Goal: Task Accomplishment & Management: Manage account settings

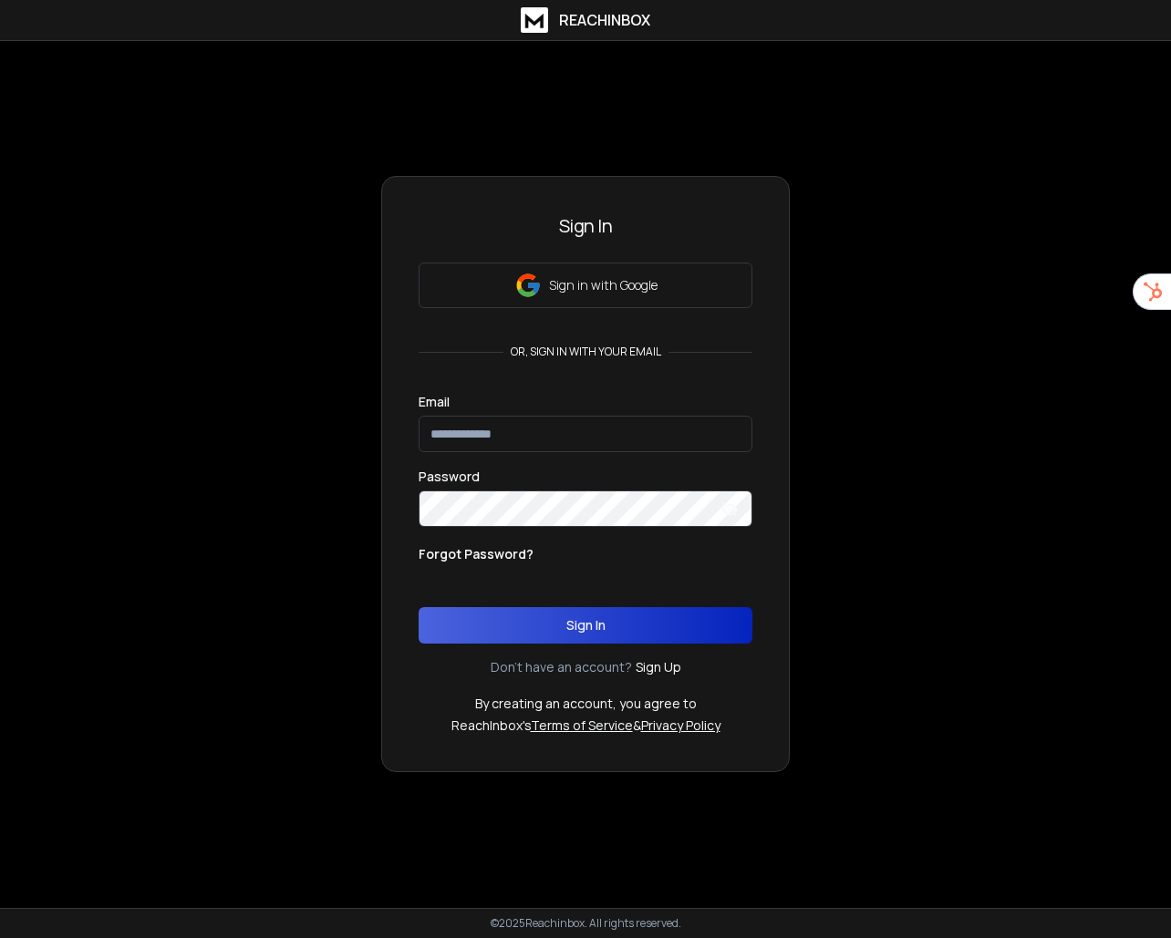
type input "**********"
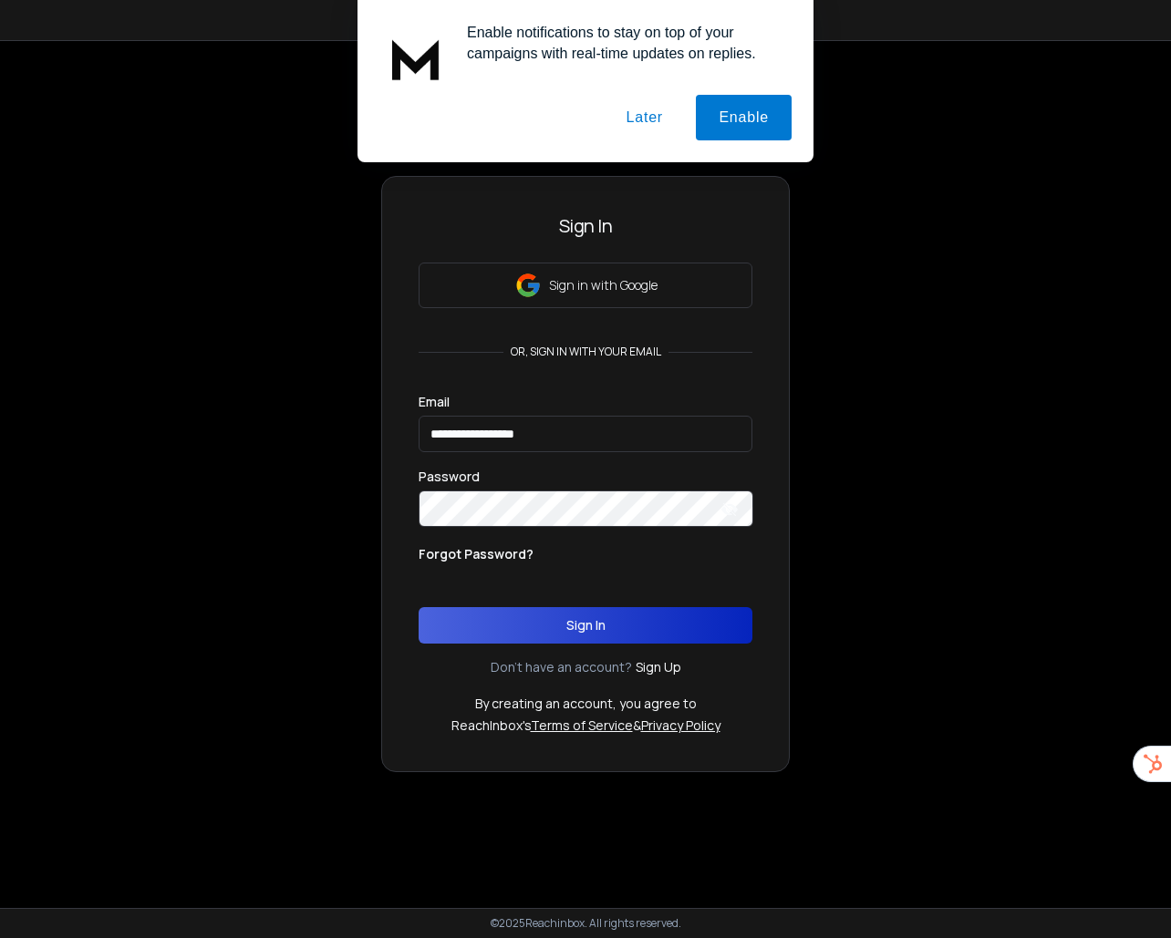
click at [653, 120] on button "Later" at bounding box center [644, 118] width 82 height 46
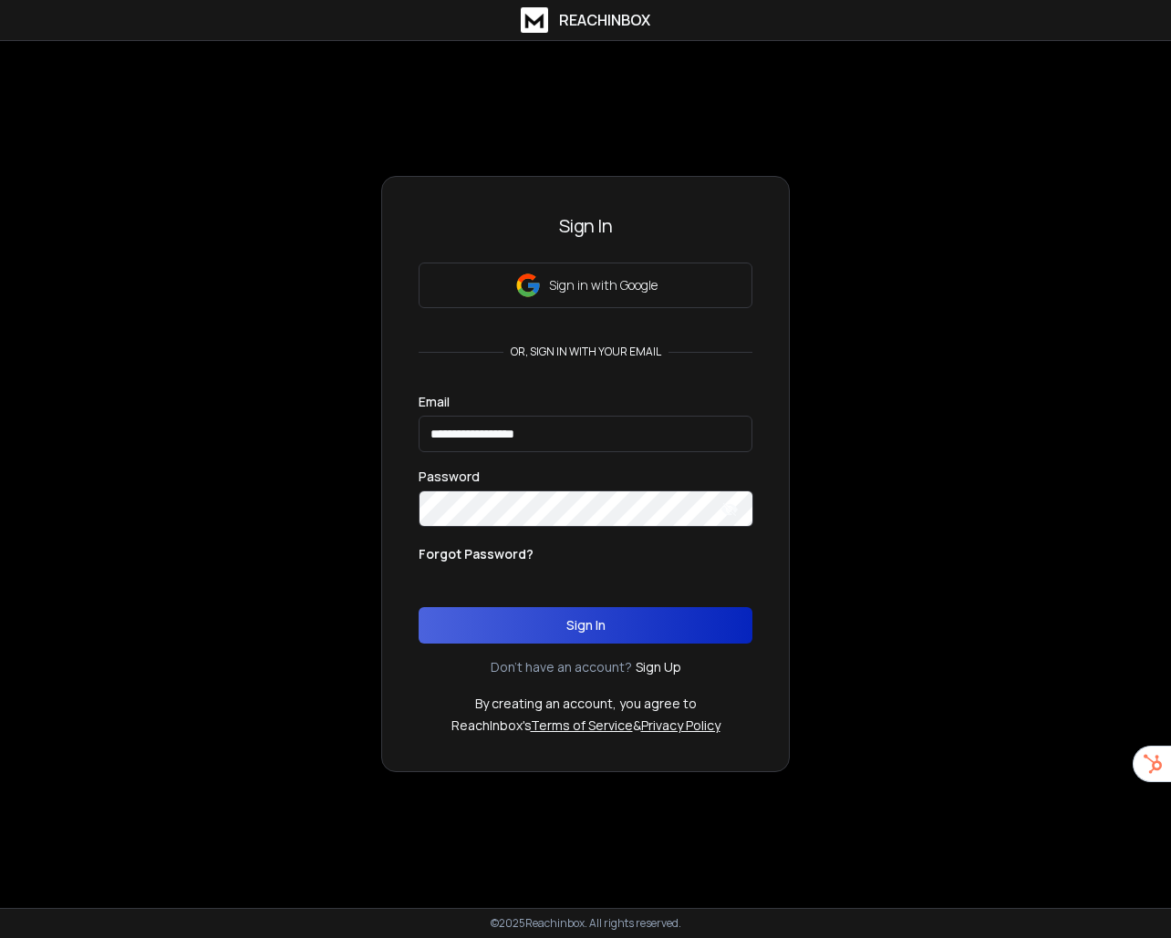
click at [594, 610] on button "Sign In" at bounding box center [585, 625] width 334 height 36
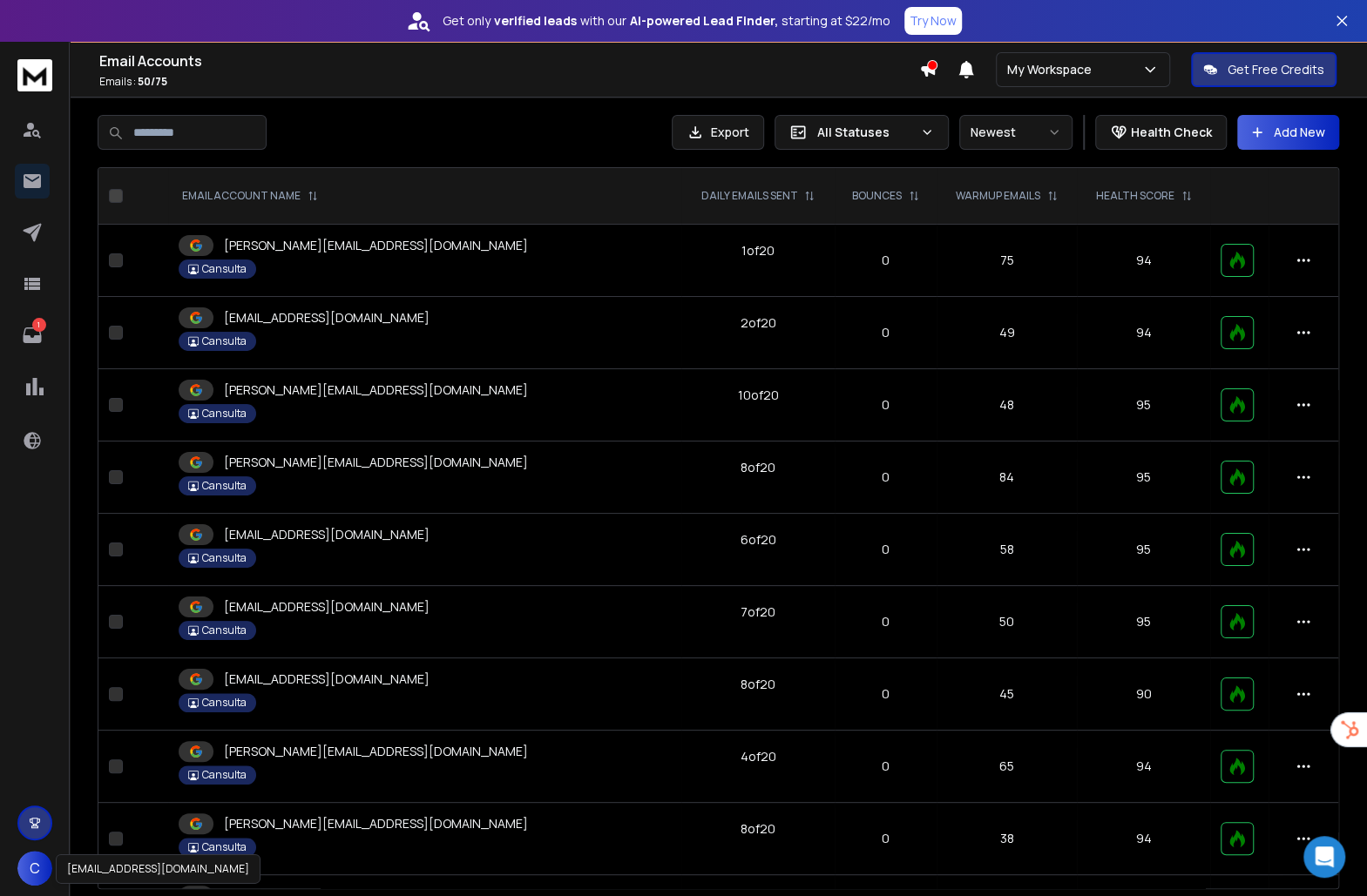
click at [35, 862] on span "C" at bounding box center [34, 868] width 34 height 34
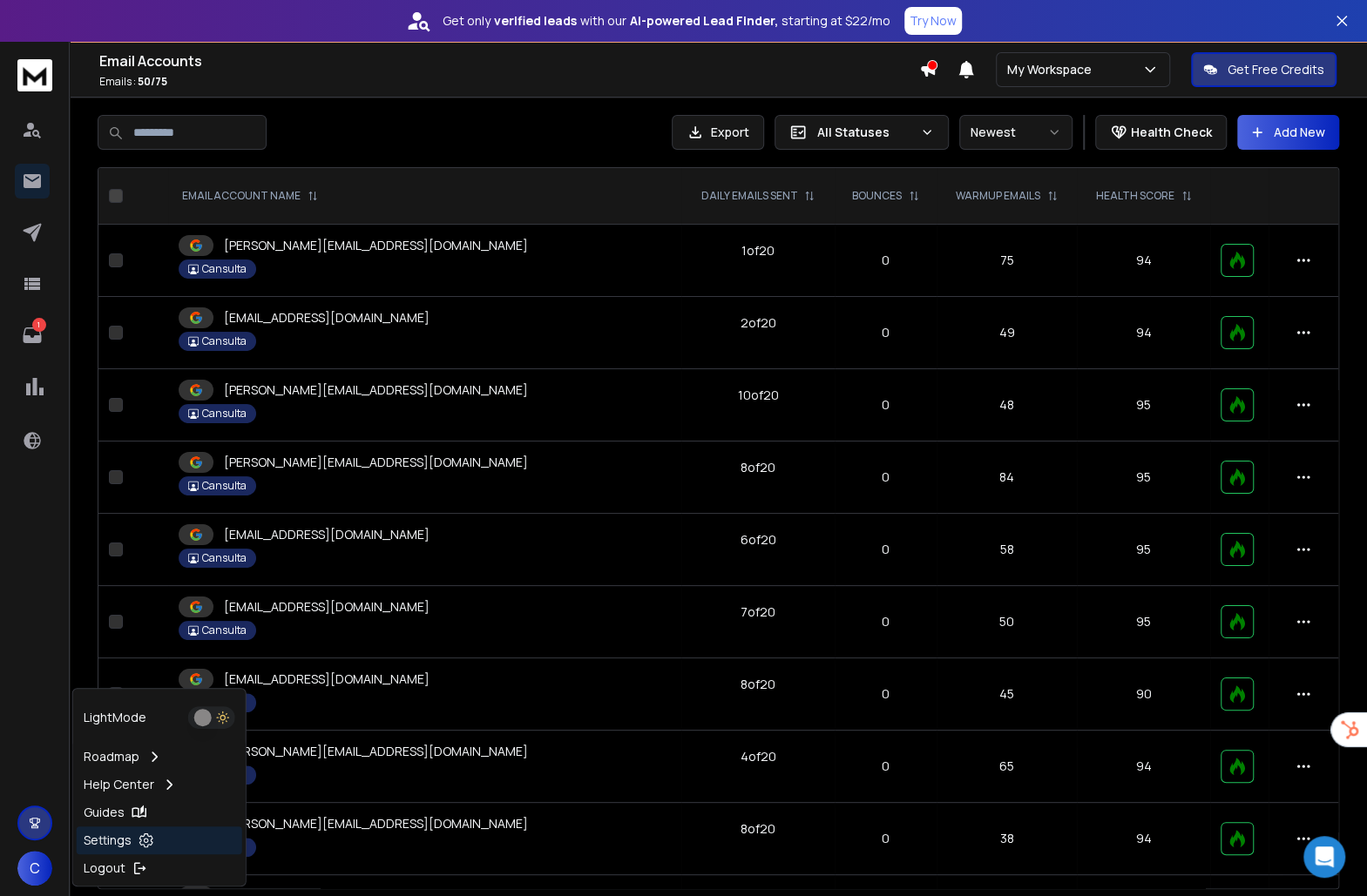
click at [99, 839] on p "Settings" at bounding box center [108, 841] width 48 height 17
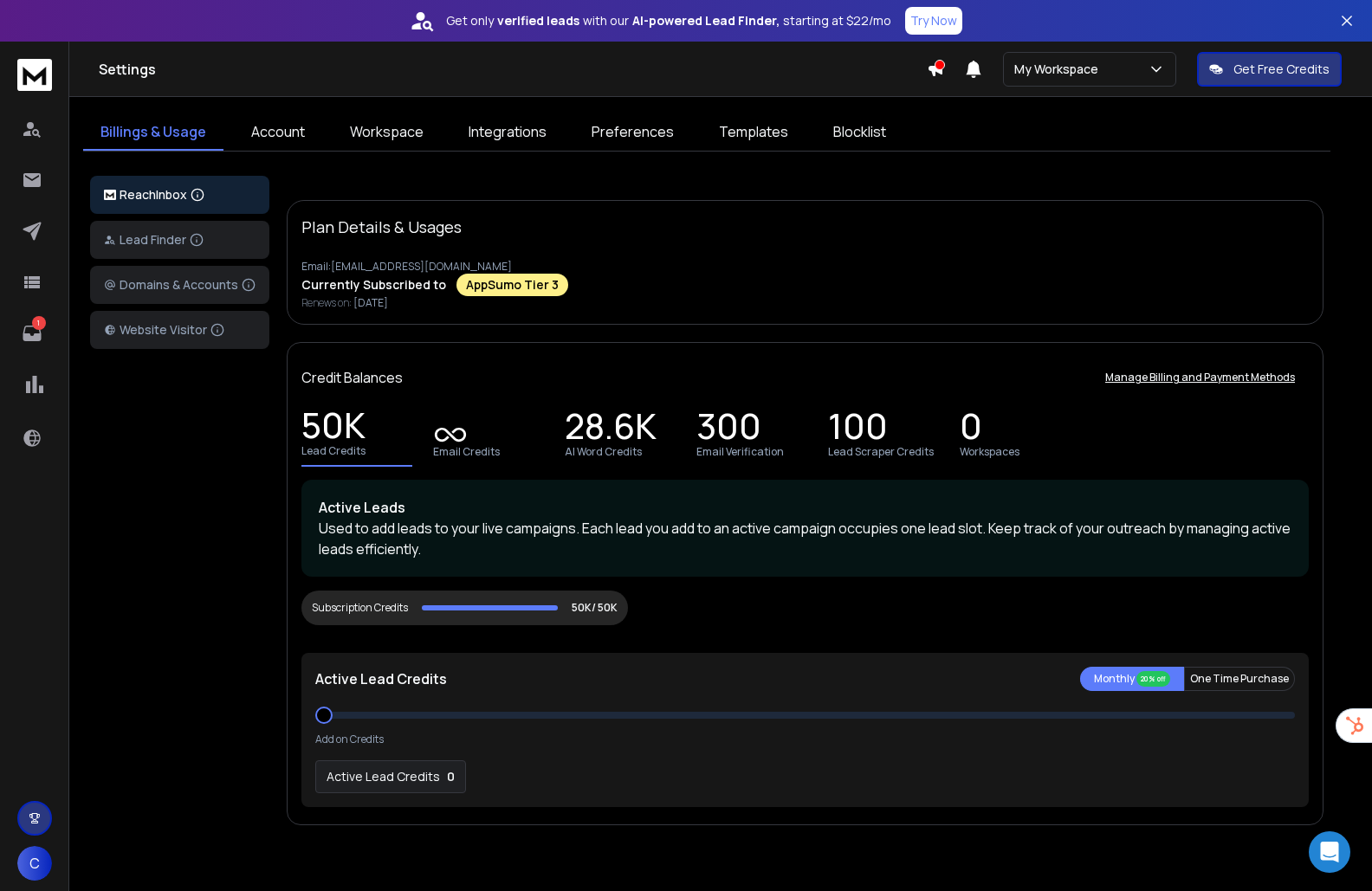
click at [294, 132] on link "Account" at bounding box center [277, 132] width 88 height 36
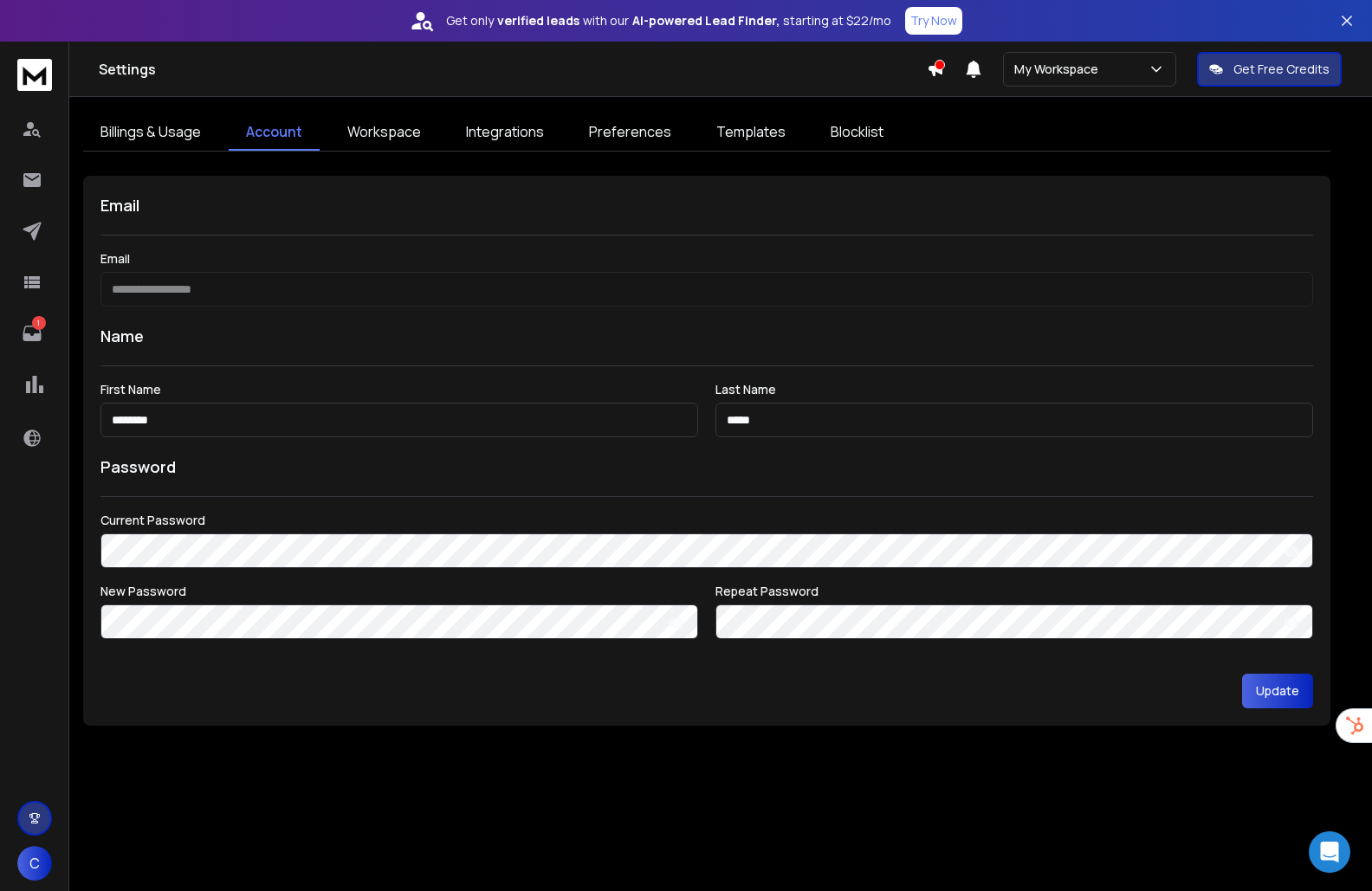
click at [361, 132] on link "Workspace" at bounding box center [384, 132] width 108 height 36
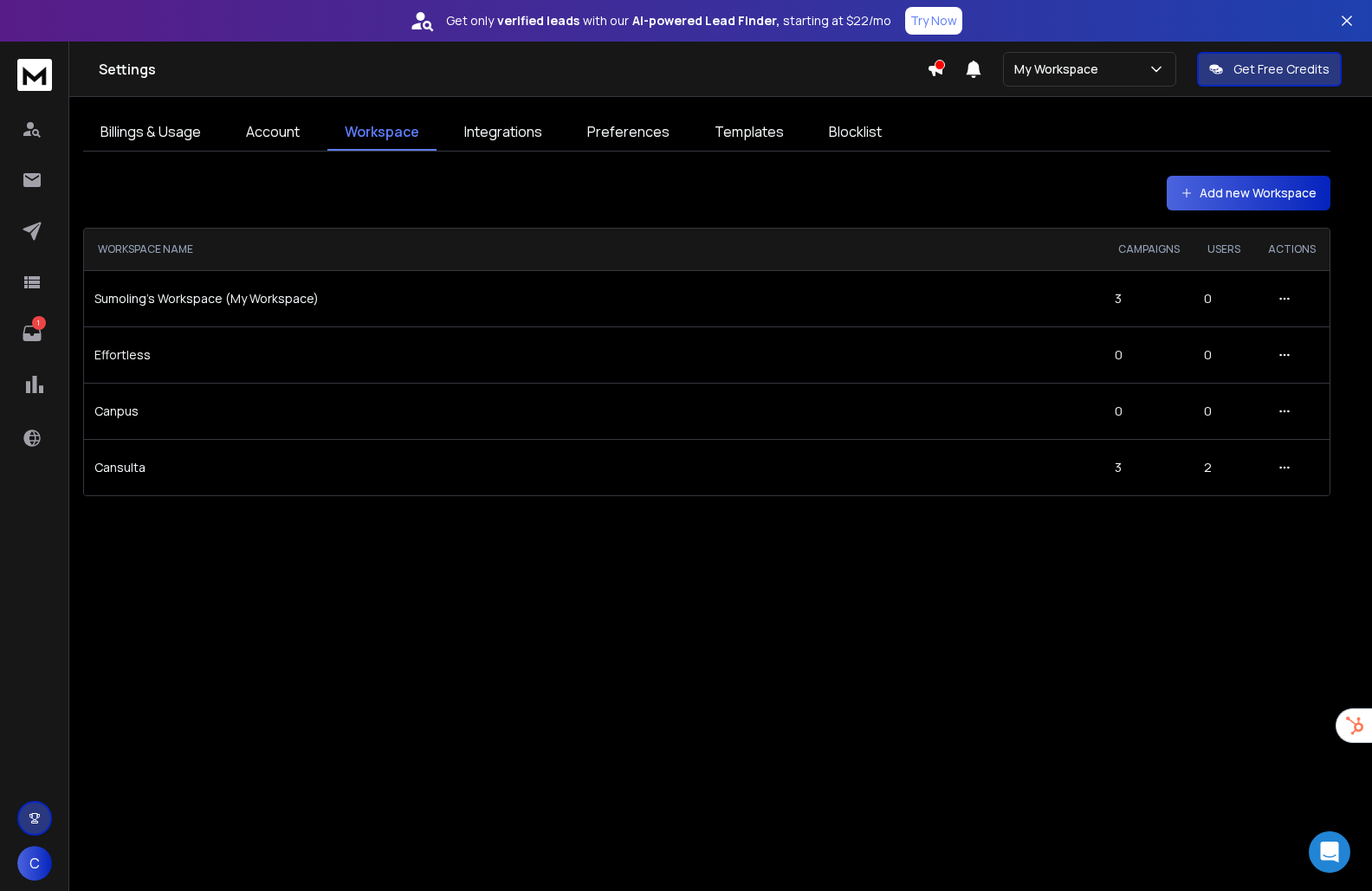
click at [508, 142] on link "Integrations" at bounding box center [503, 132] width 113 height 36
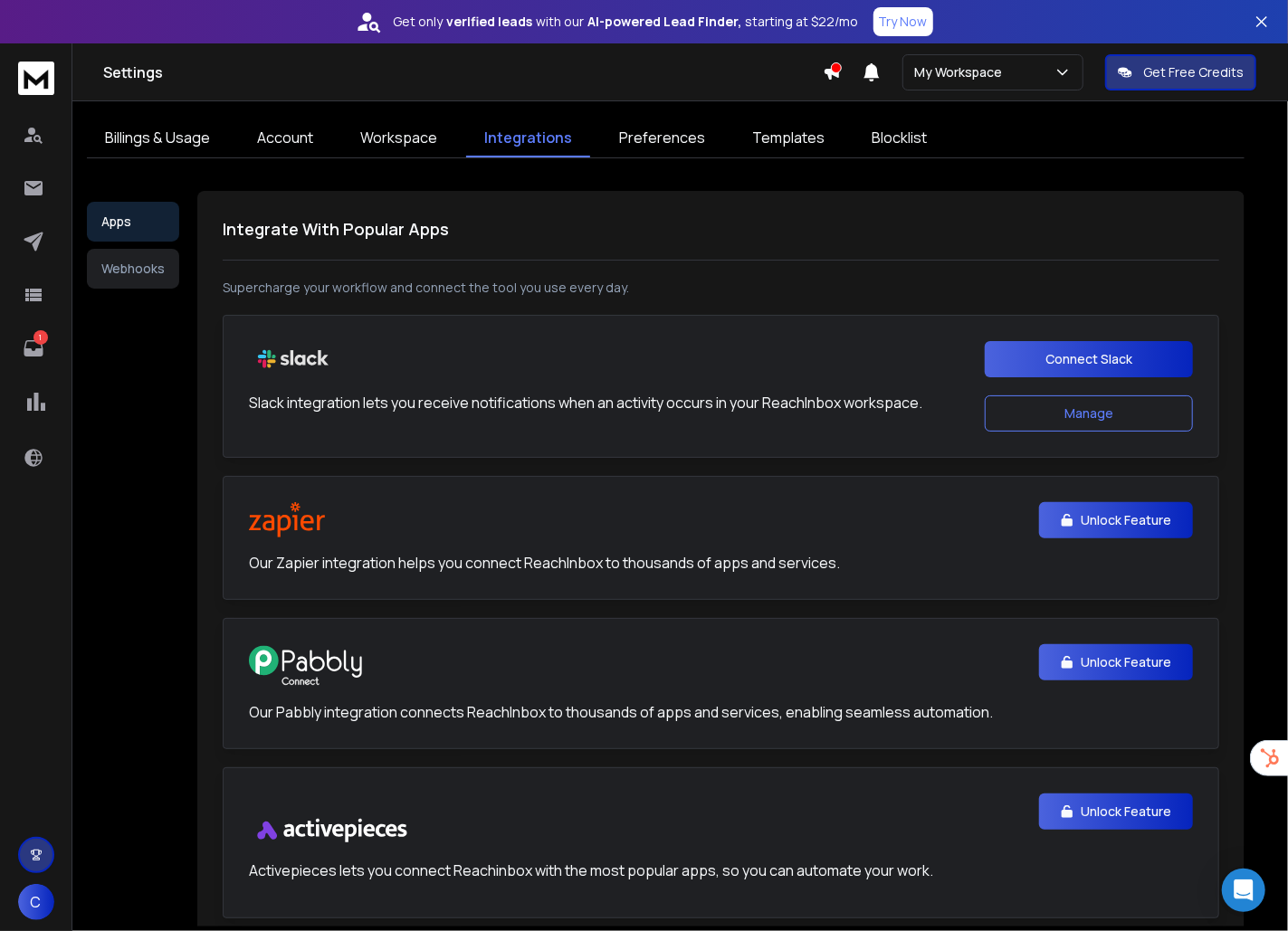
click at [197, 135] on link "Billings & Usage" at bounding box center [158, 138] width 141 height 38
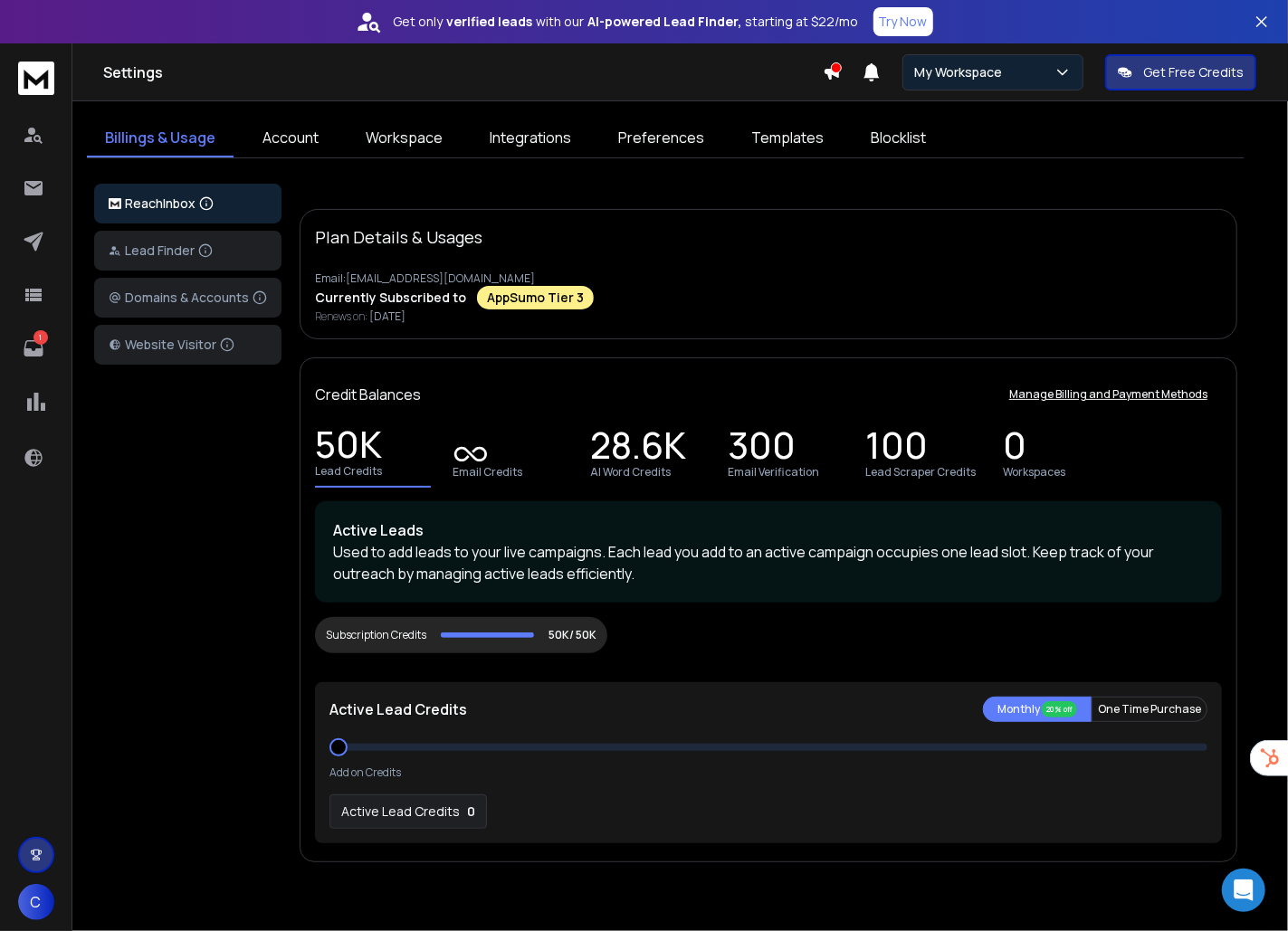
click at [1032, 67] on div "My Workspace" at bounding box center [993, 72] width 158 height 18
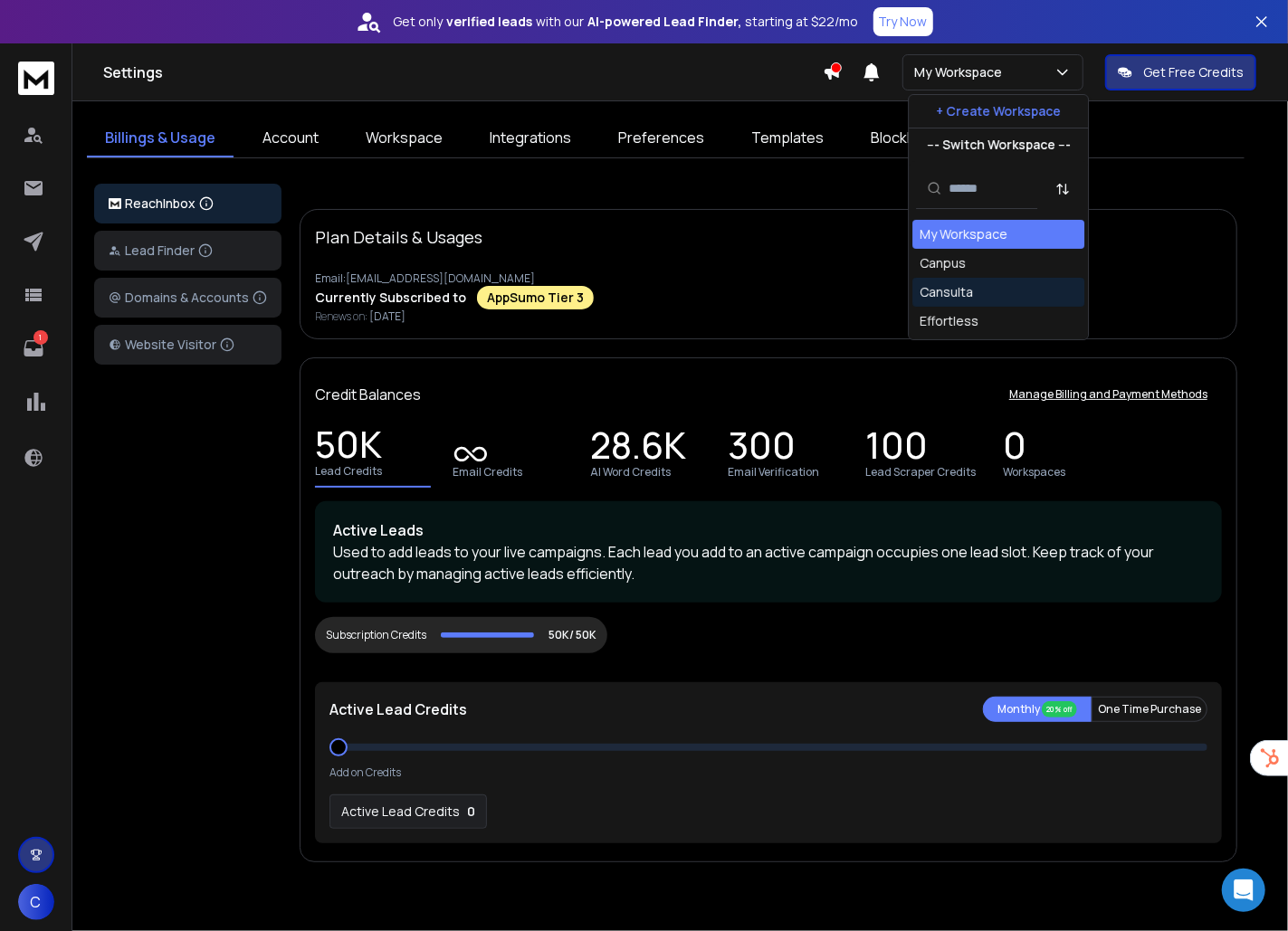
click at [946, 289] on div "Cansulta" at bounding box center [946, 292] width 54 height 18
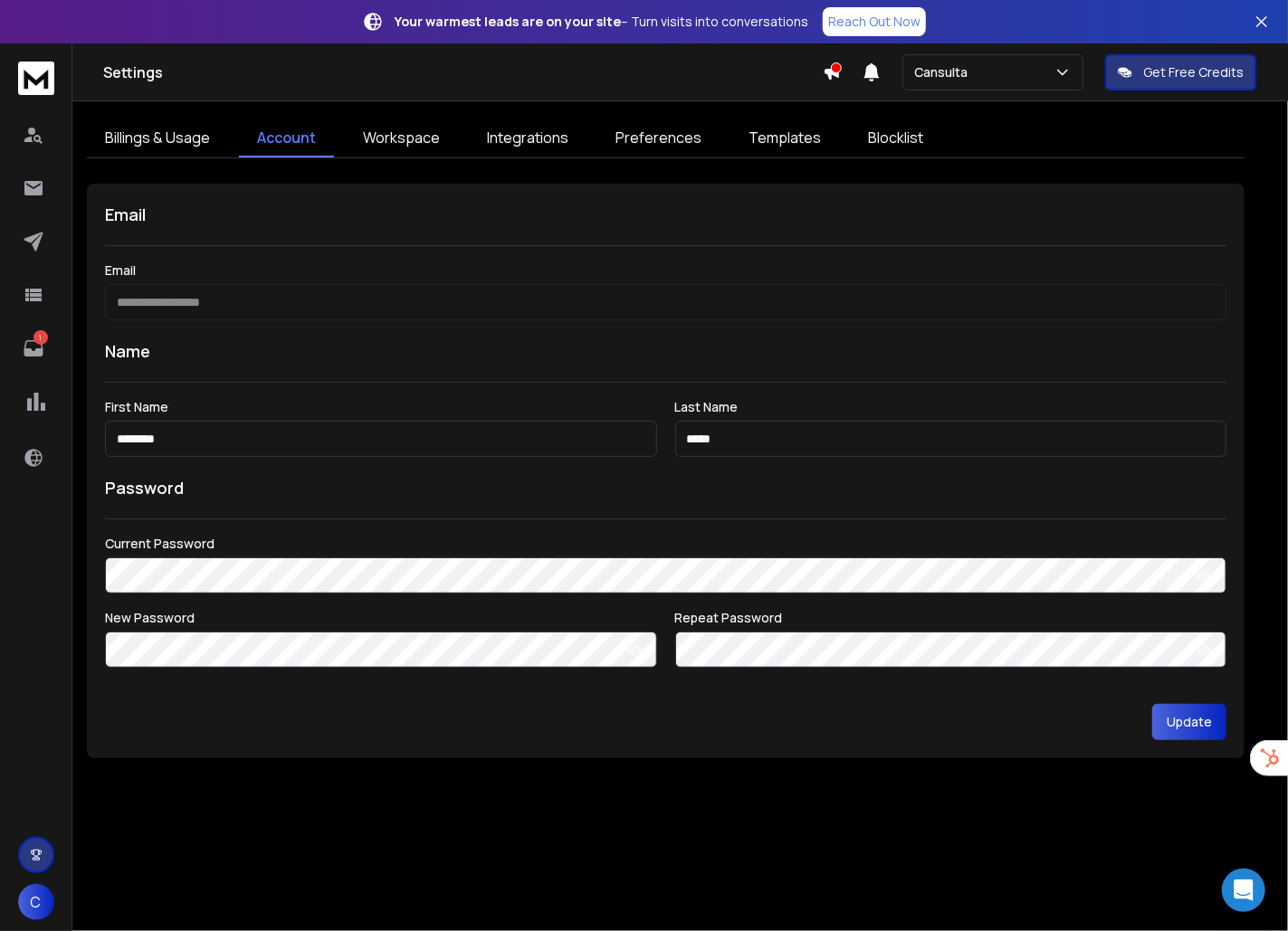
click at [414, 128] on link "Workspace" at bounding box center [401, 138] width 113 height 38
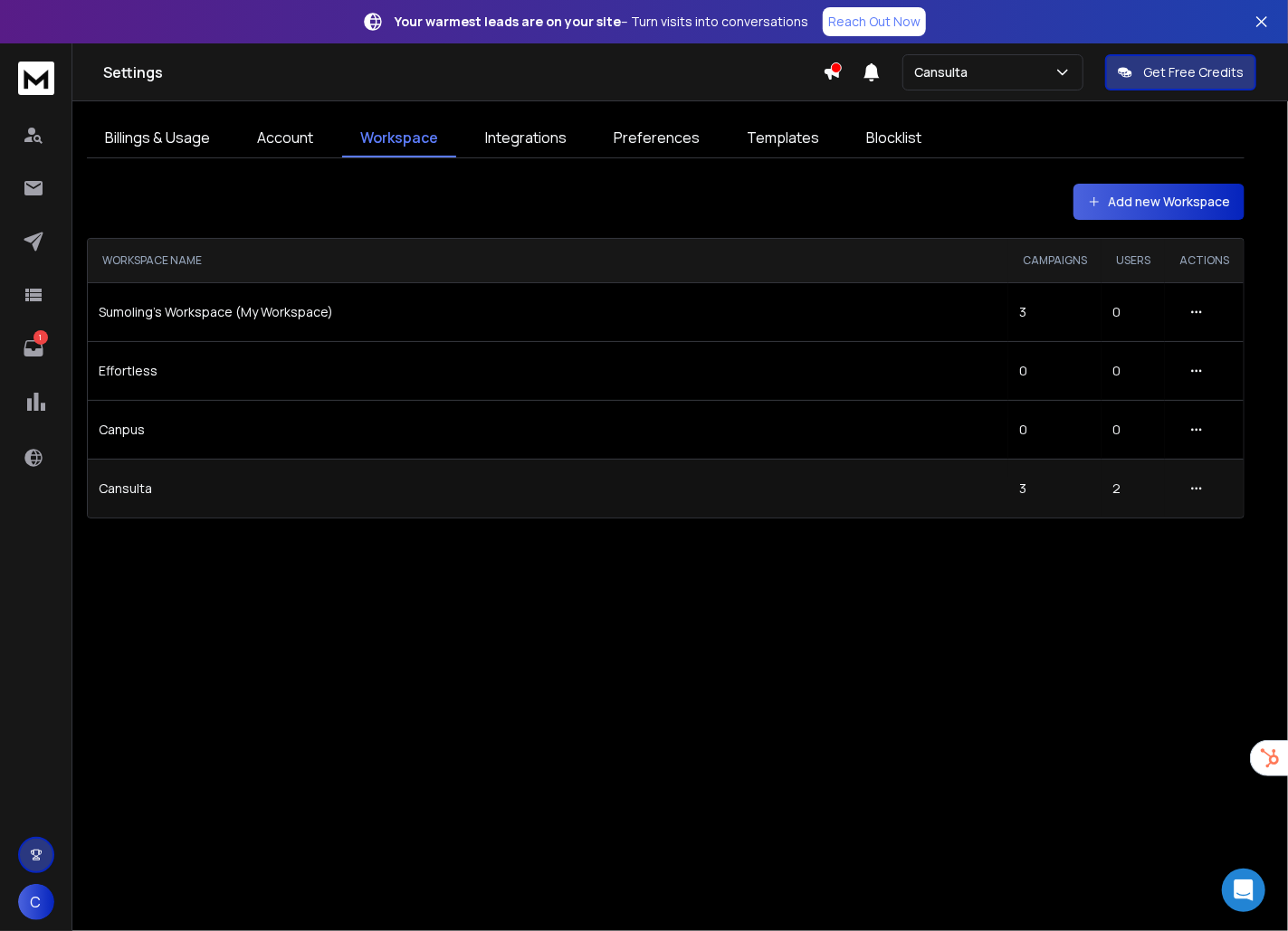
click at [125, 484] on td "Cansulta" at bounding box center [547, 487] width 921 height 59
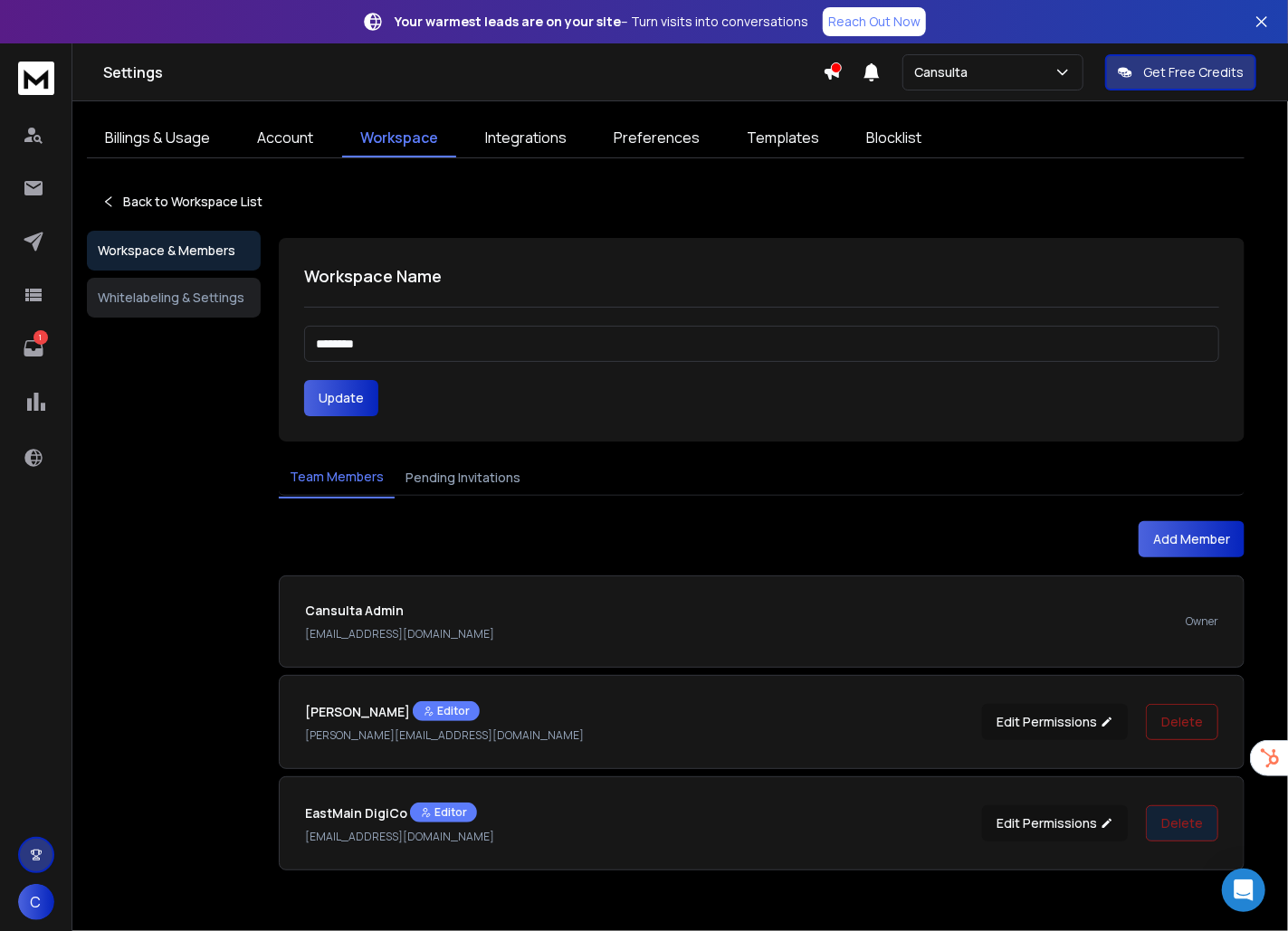
click at [1176, 826] on button "Delete" at bounding box center [1182, 823] width 72 height 36
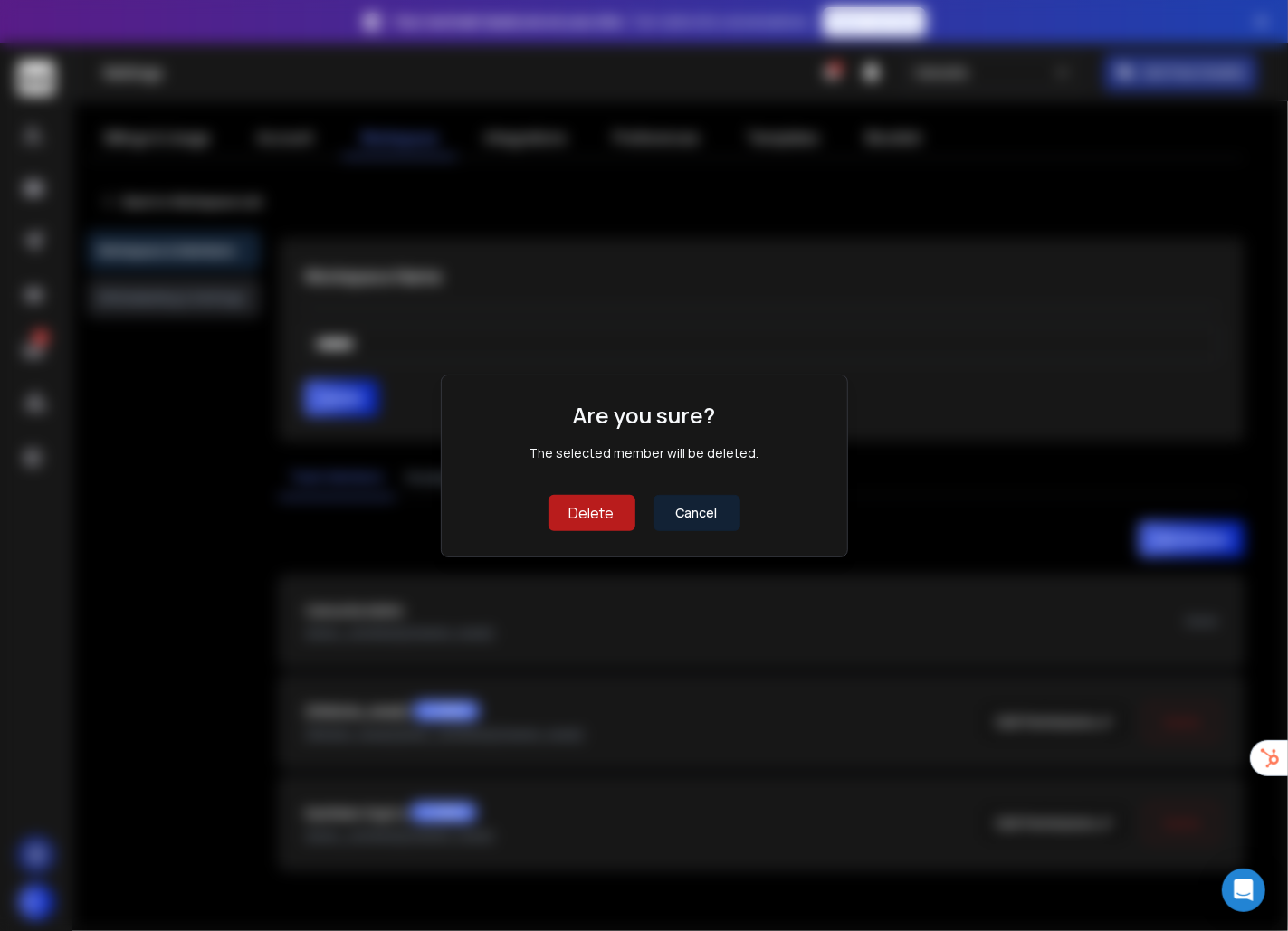
click at [558, 501] on button "Delete" at bounding box center [593, 513] width 87 height 36
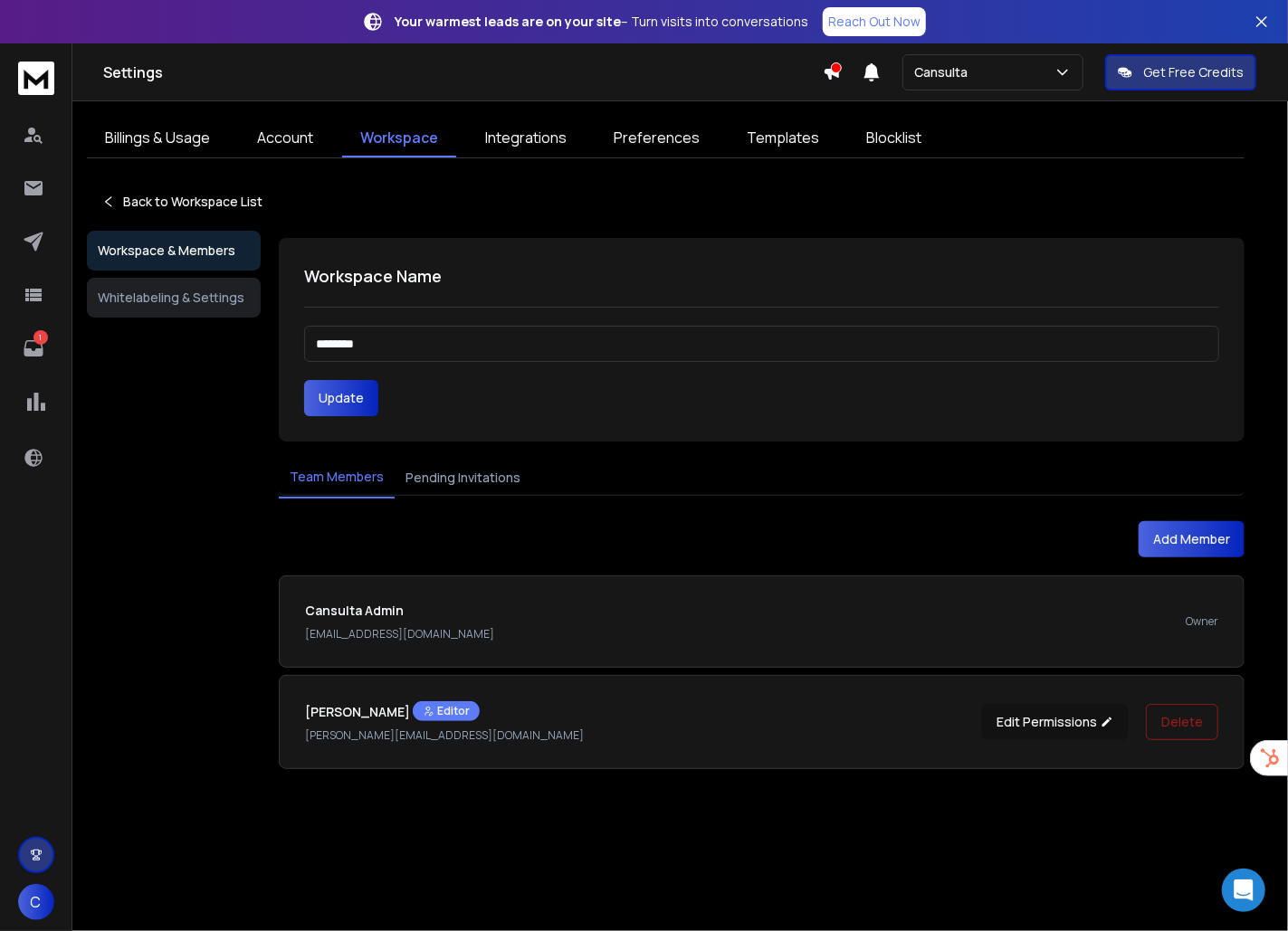
drag, startPoint x: 1079, startPoint y: 132, endPoint x: 930, endPoint y: 140, distance: 149.2
click at [1079, 132] on div "[PERSON_NAME] & Usage Account Workspace Integrations Preferences Templates Bloc…" at bounding box center [666, 138] width 1158 height 39
click at [280, 138] on link "Account" at bounding box center [285, 138] width 92 height 38
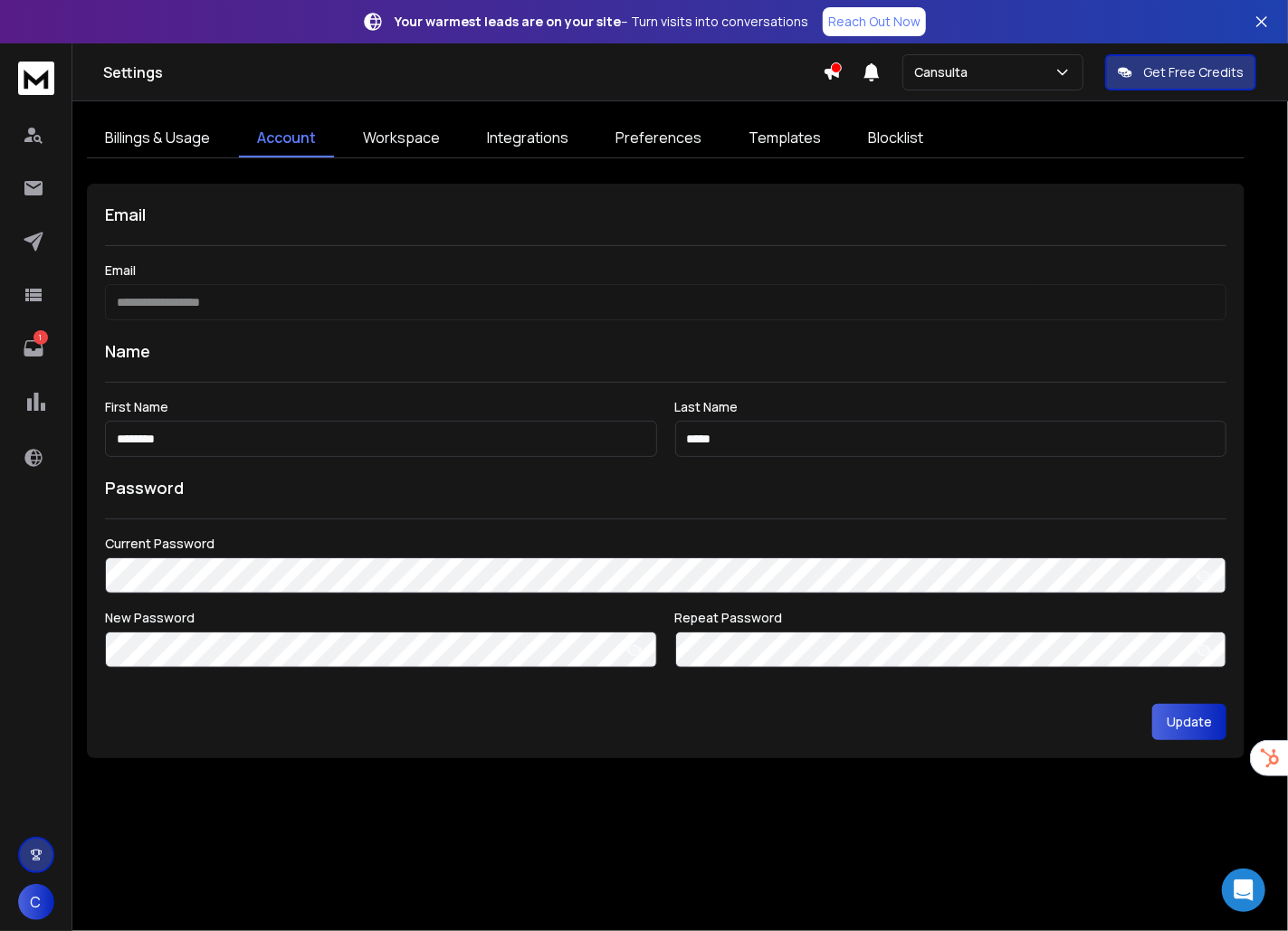
click at [387, 141] on link "Workspace" at bounding box center [401, 138] width 113 height 38
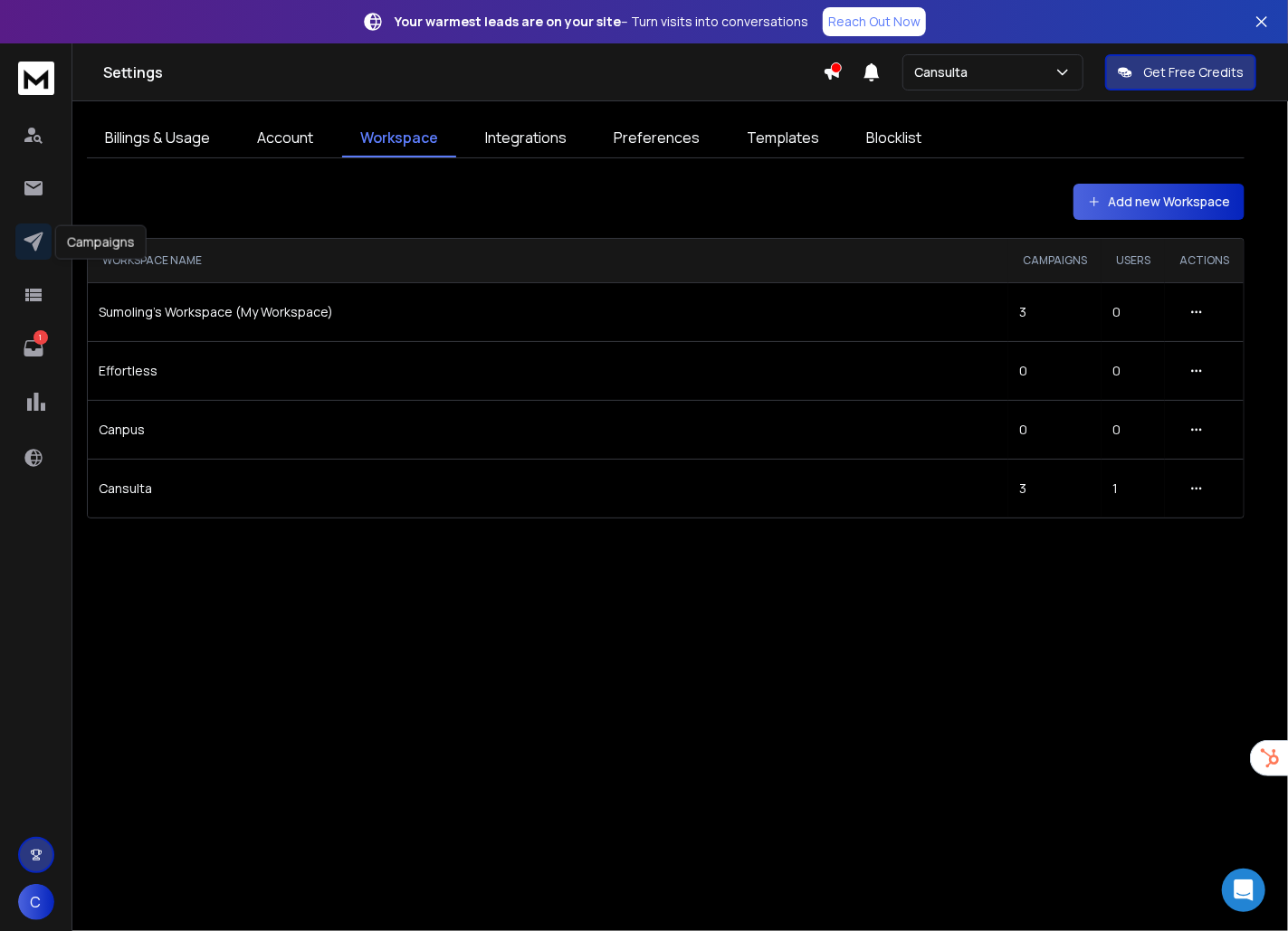
click at [35, 243] on icon at bounding box center [33, 240] width 19 height 19
